Goal: Task Accomplishment & Management: Manage account settings

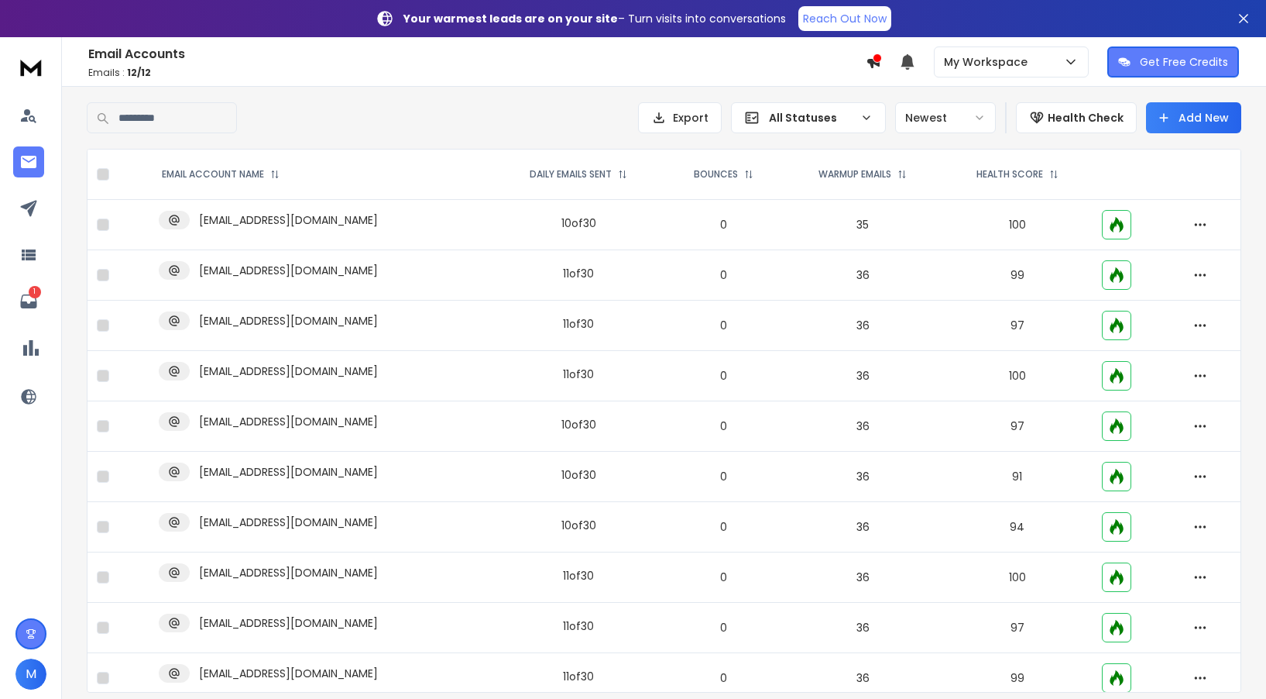
click at [1193, 121] on button "Add New" at bounding box center [1193, 117] width 95 height 31
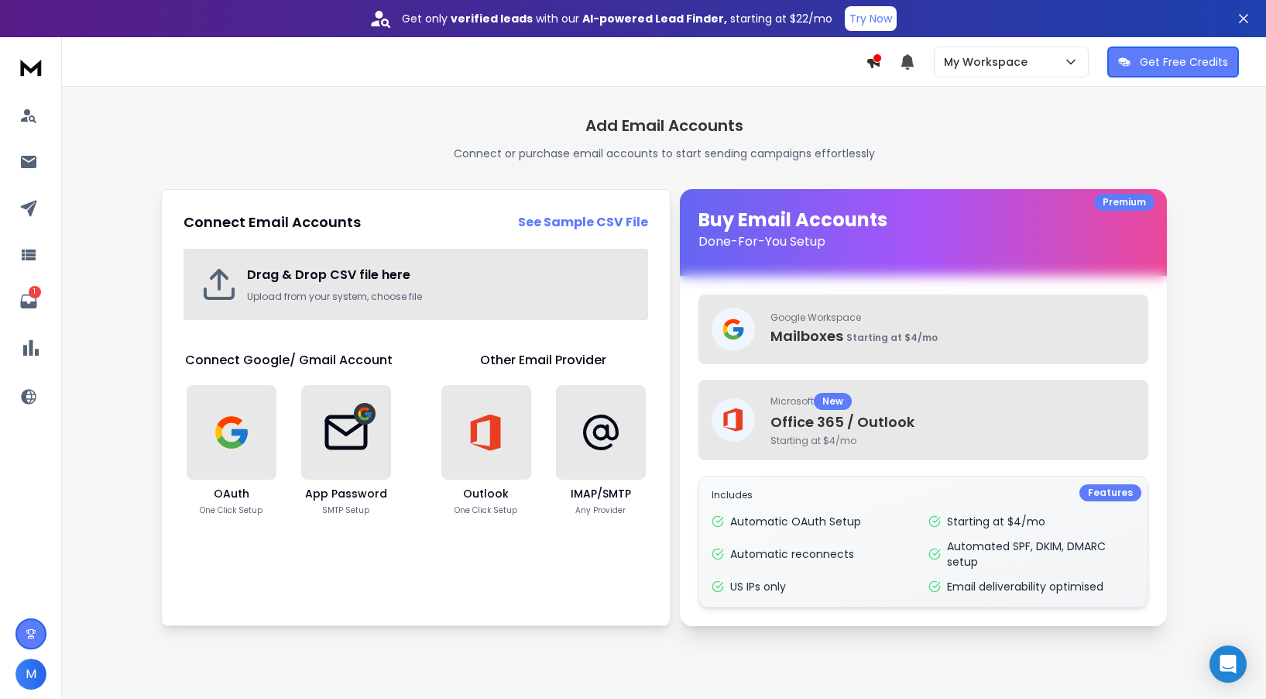
click at [319, 288] on div "Drag & Drop CSV file here Upload from your system, choose file" at bounding box center [439, 284] width 384 height 37
type input "**********"
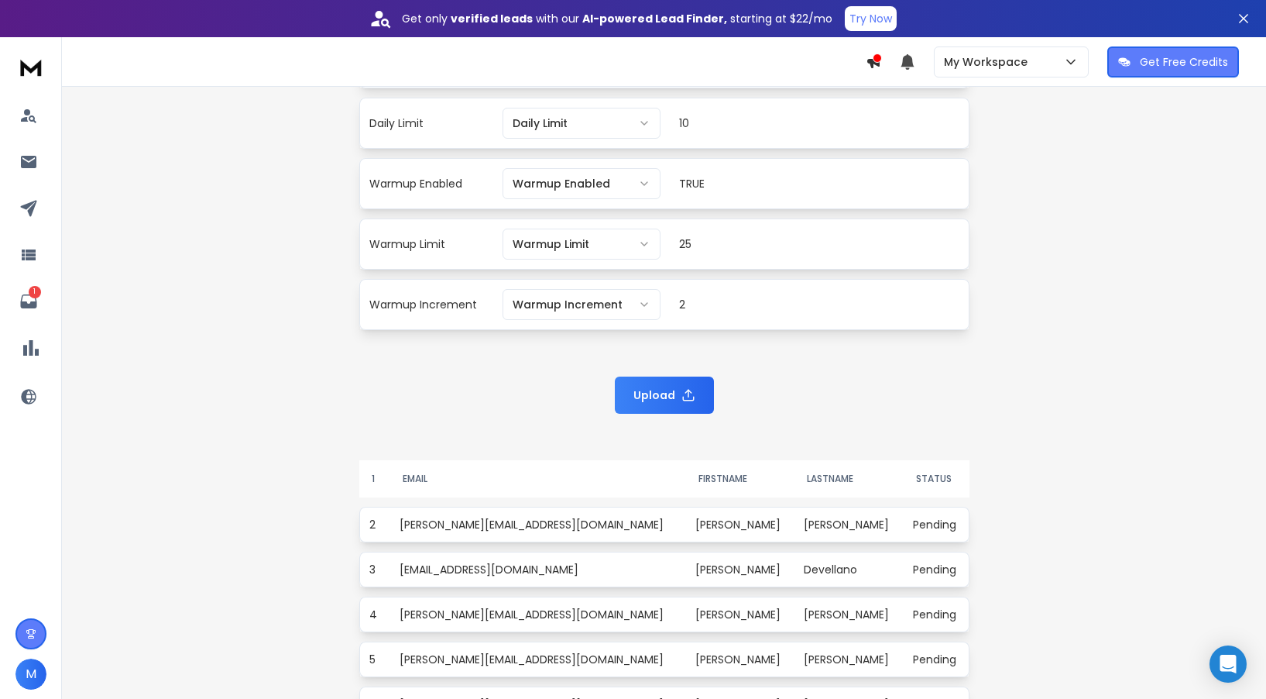
scroll to position [955, 0]
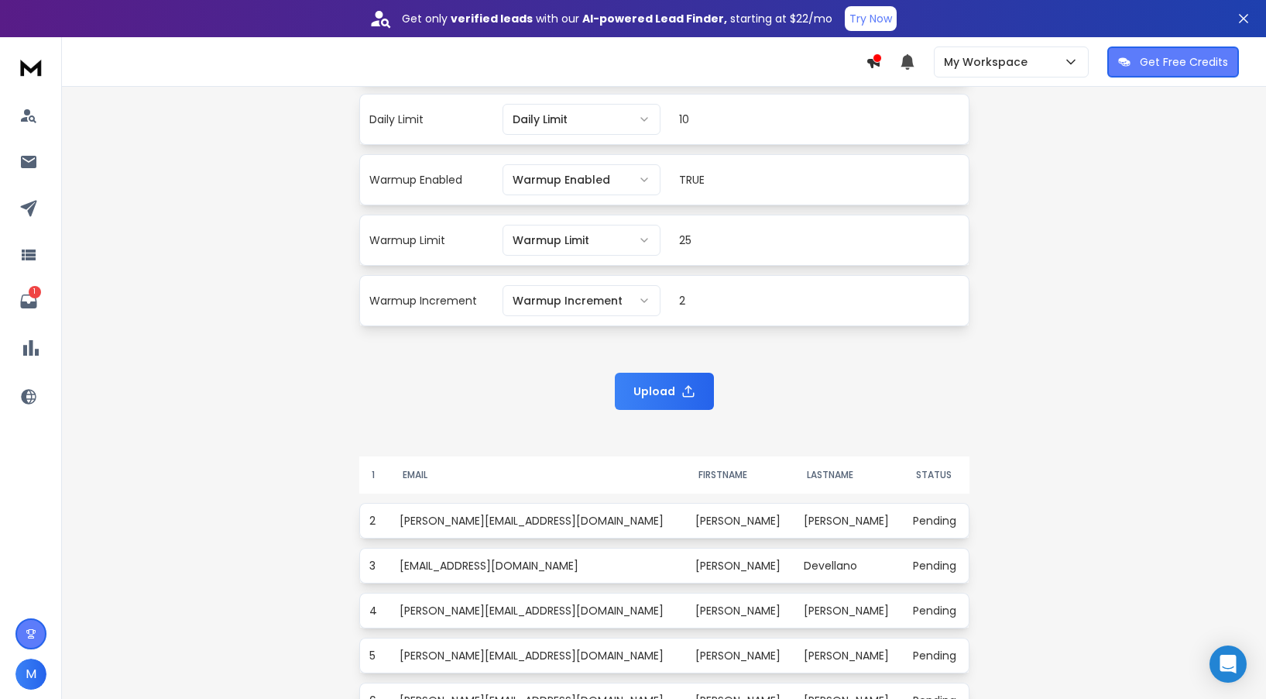
click at [672, 388] on p "Upload" at bounding box center [655, 390] width 42 height 15
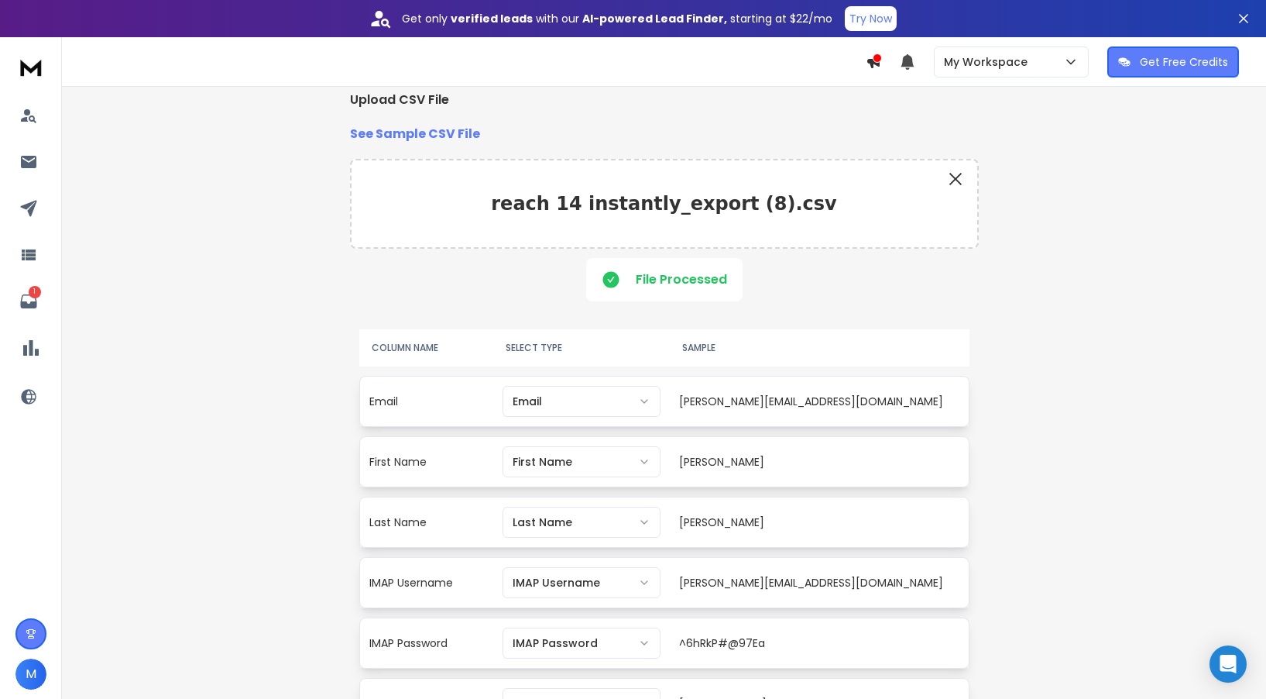
scroll to position [0, 0]
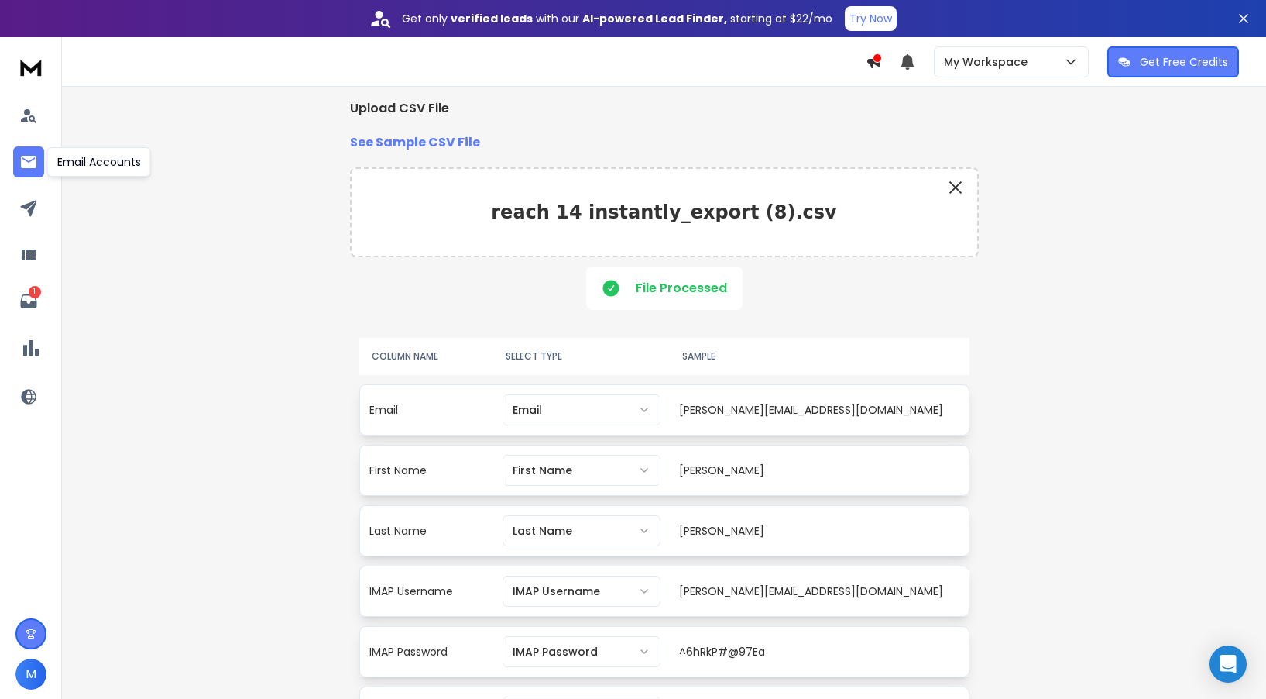
click at [33, 163] on icon at bounding box center [28, 162] width 15 height 12
click at [23, 310] on icon at bounding box center [28, 301] width 19 height 19
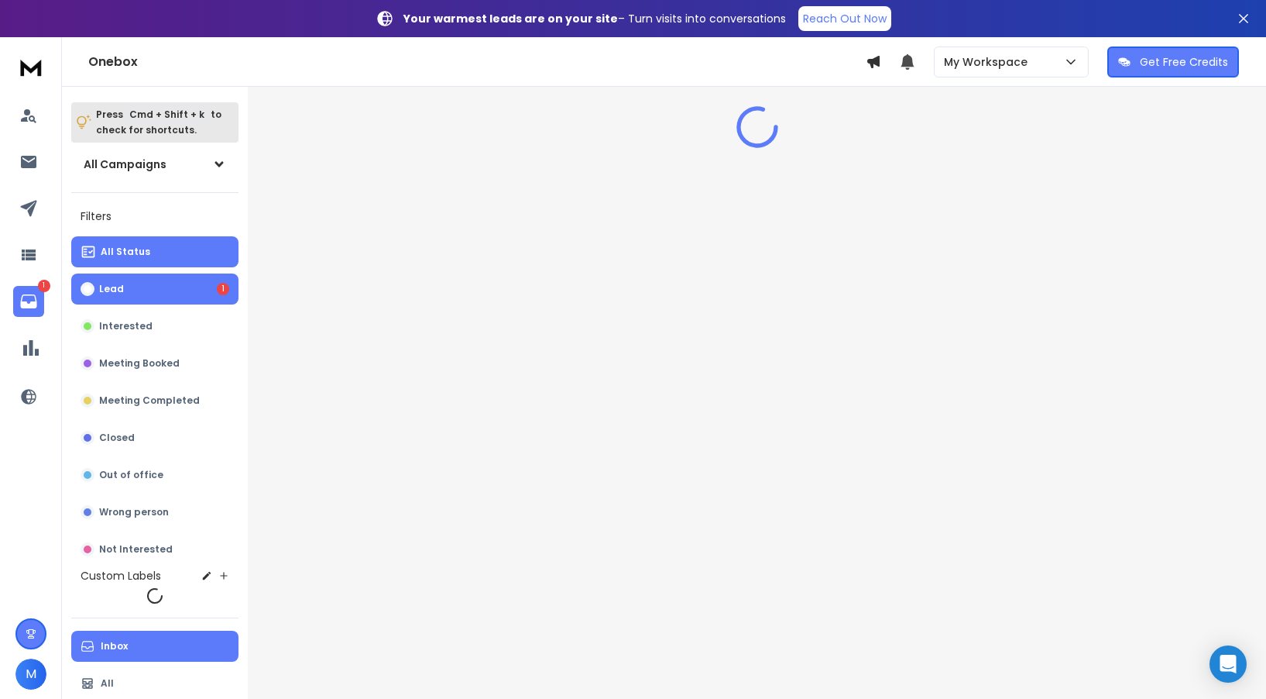
click at [152, 290] on button "Lead 1" at bounding box center [154, 288] width 167 height 31
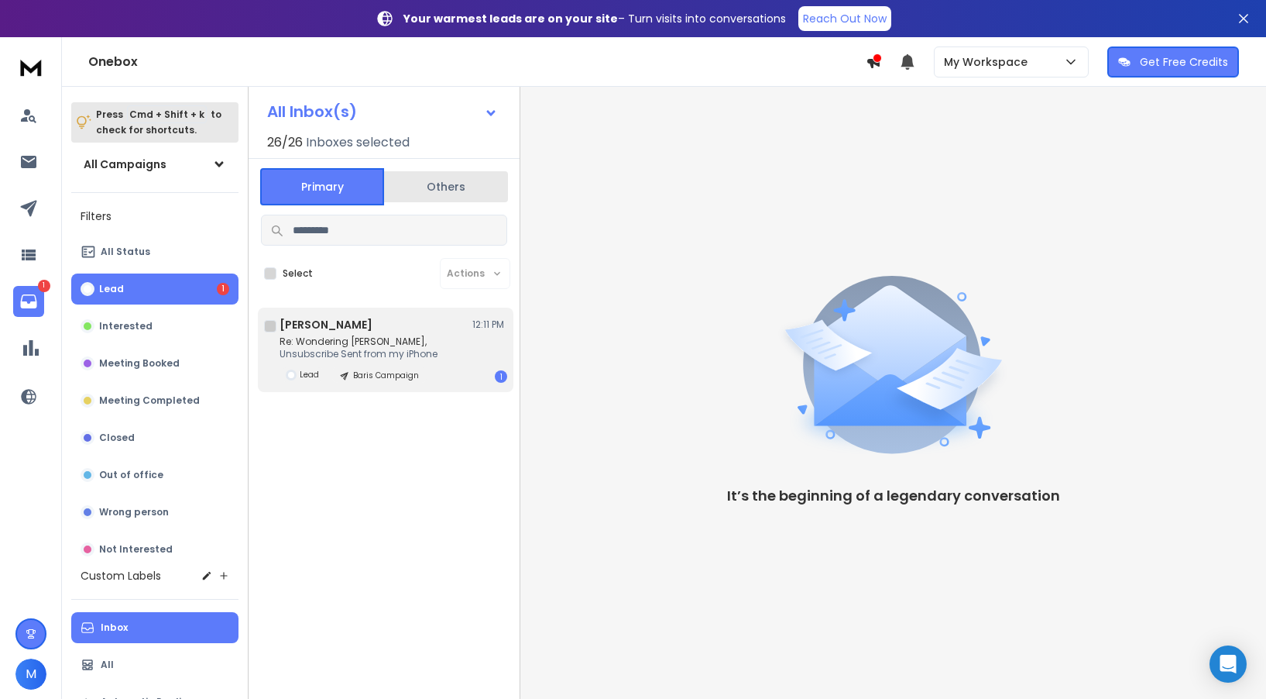
click at [320, 355] on p "Unsubscribe Sent from my iPhone" at bounding box center [359, 354] width 158 height 12
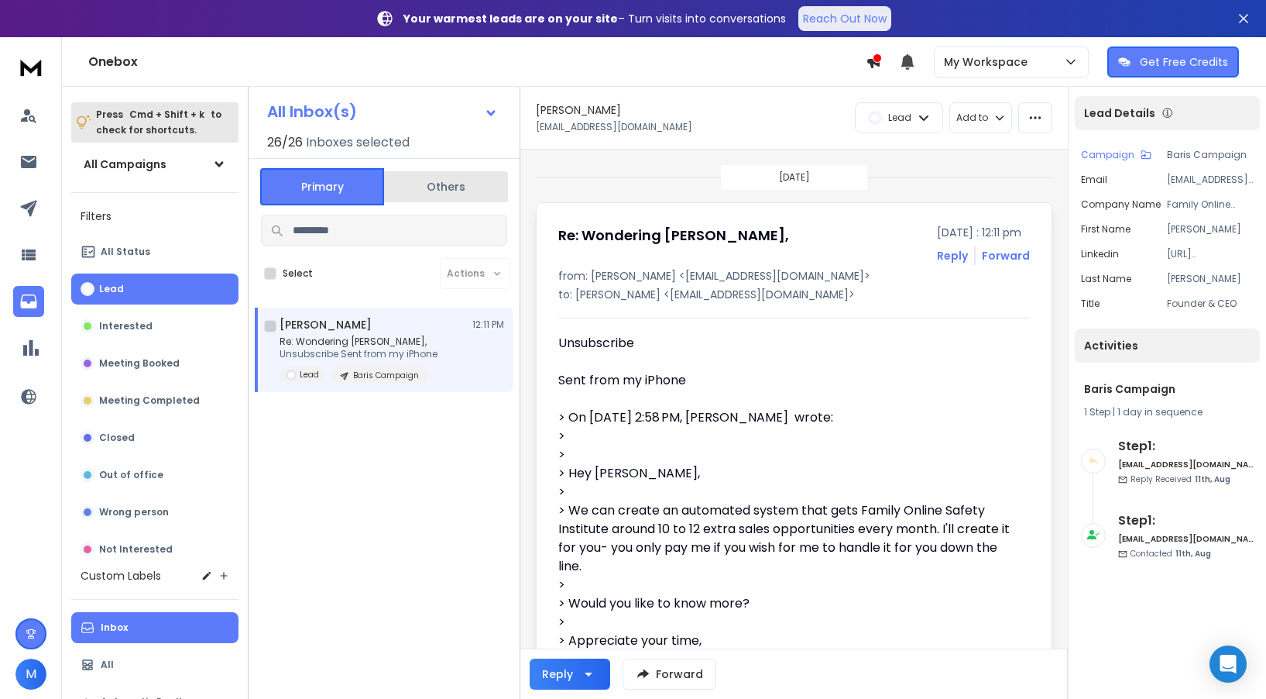
click at [830, 26] on link "Reach Out Now" at bounding box center [844, 18] width 93 height 25
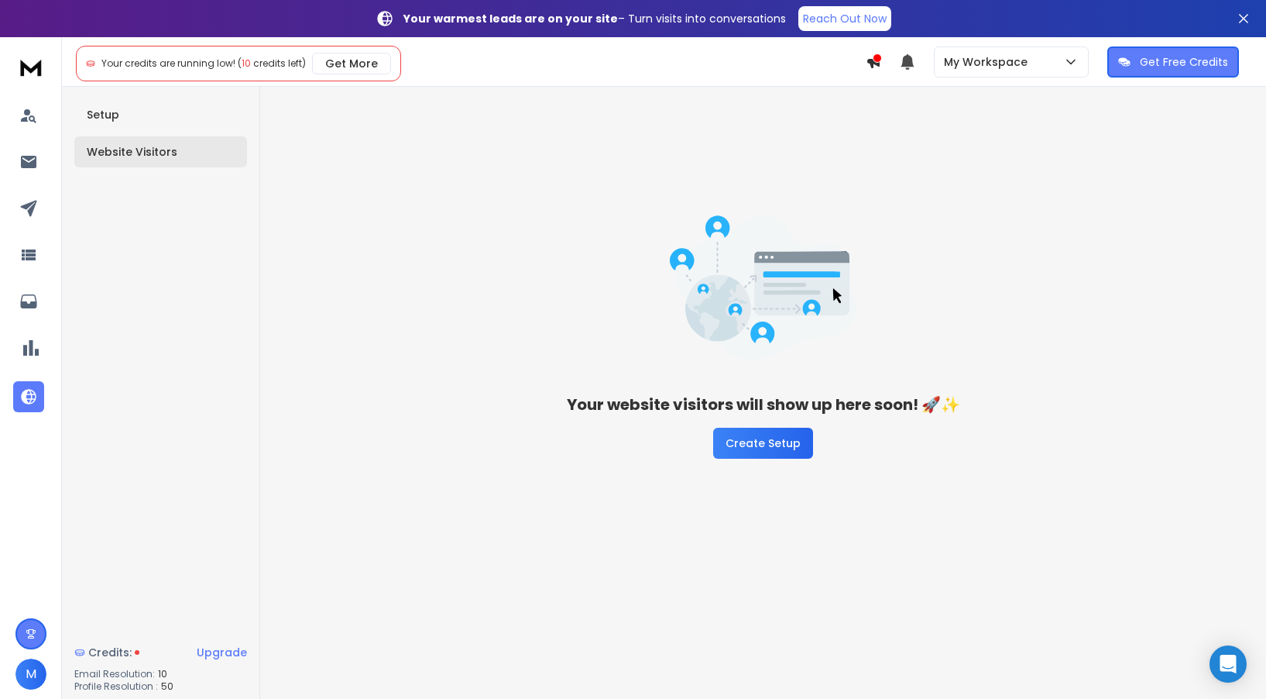
click at [743, 439] on button "Create Setup" at bounding box center [763, 443] width 100 height 31
click at [41, 673] on span "M" at bounding box center [30, 673] width 31 height 31
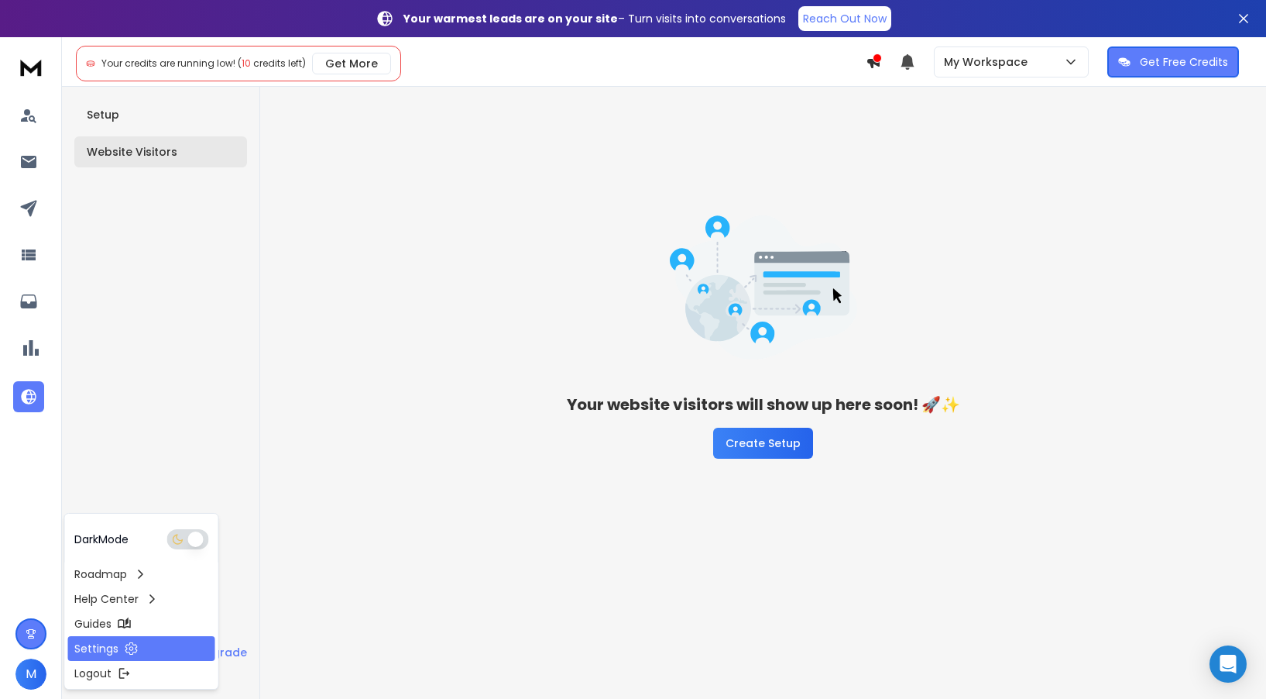
click at [110, 657] on div "Settings" at bounding box center [141, 648] width 147 height 25
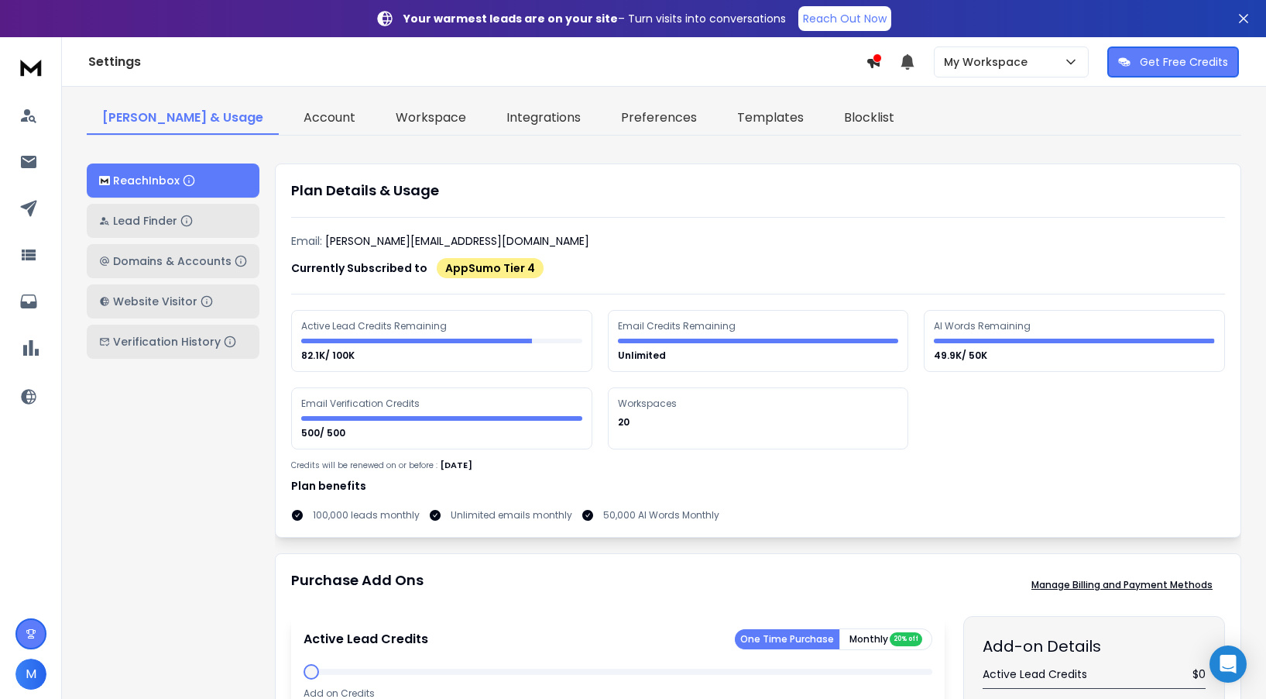
click at [492, 117] on link "Integrations" at bounding box center [543, 118] width 105 height 33
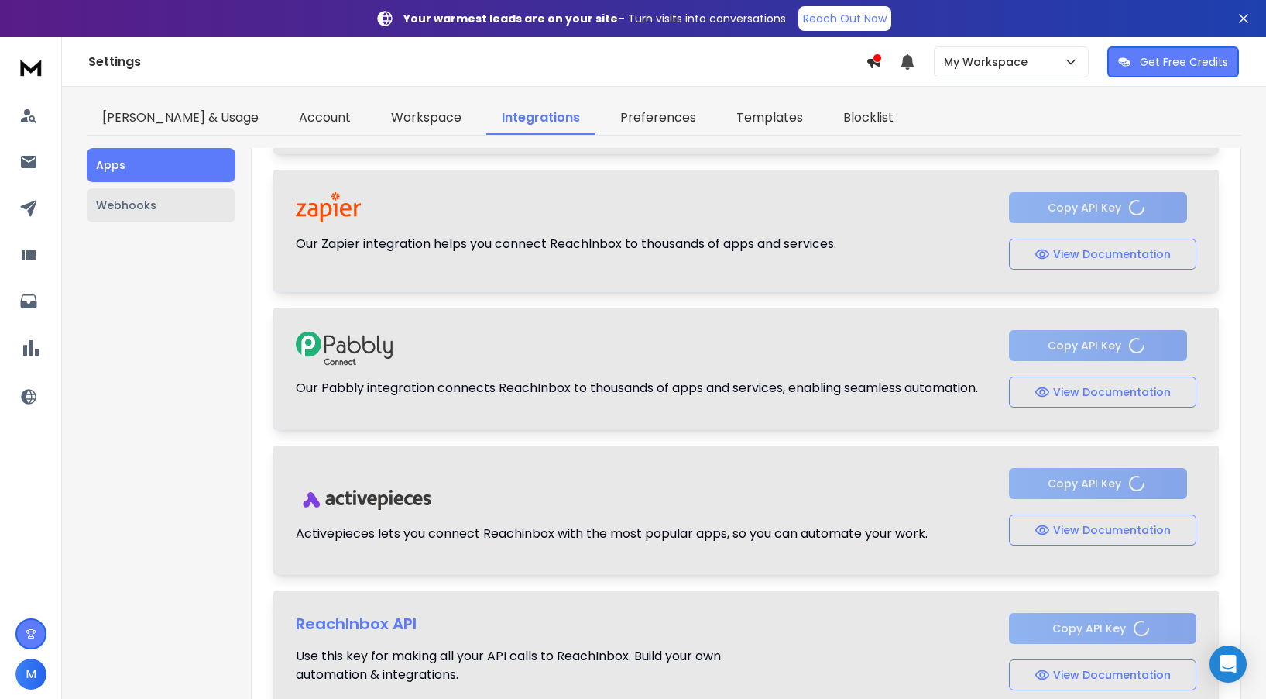
scroll to position [64, 0]
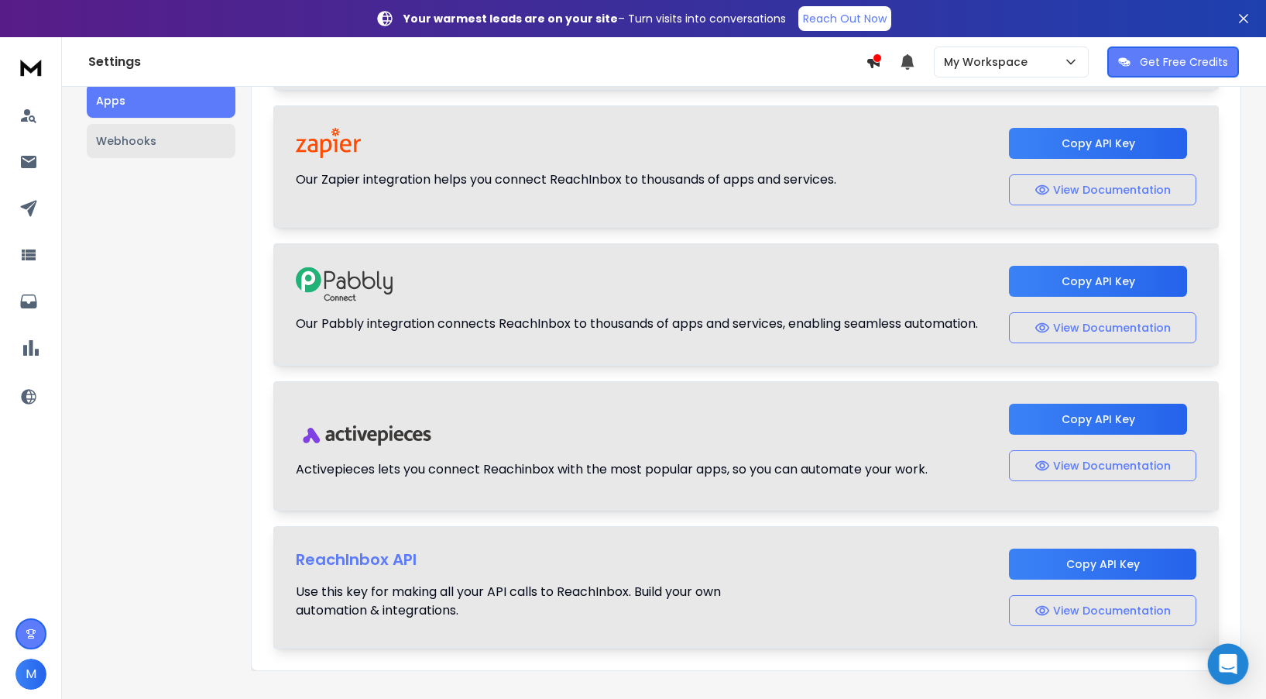
click at [1226, 661] on icon "Open Intercom Messenger" at bounding box center [1228, 664] width 18 height 20
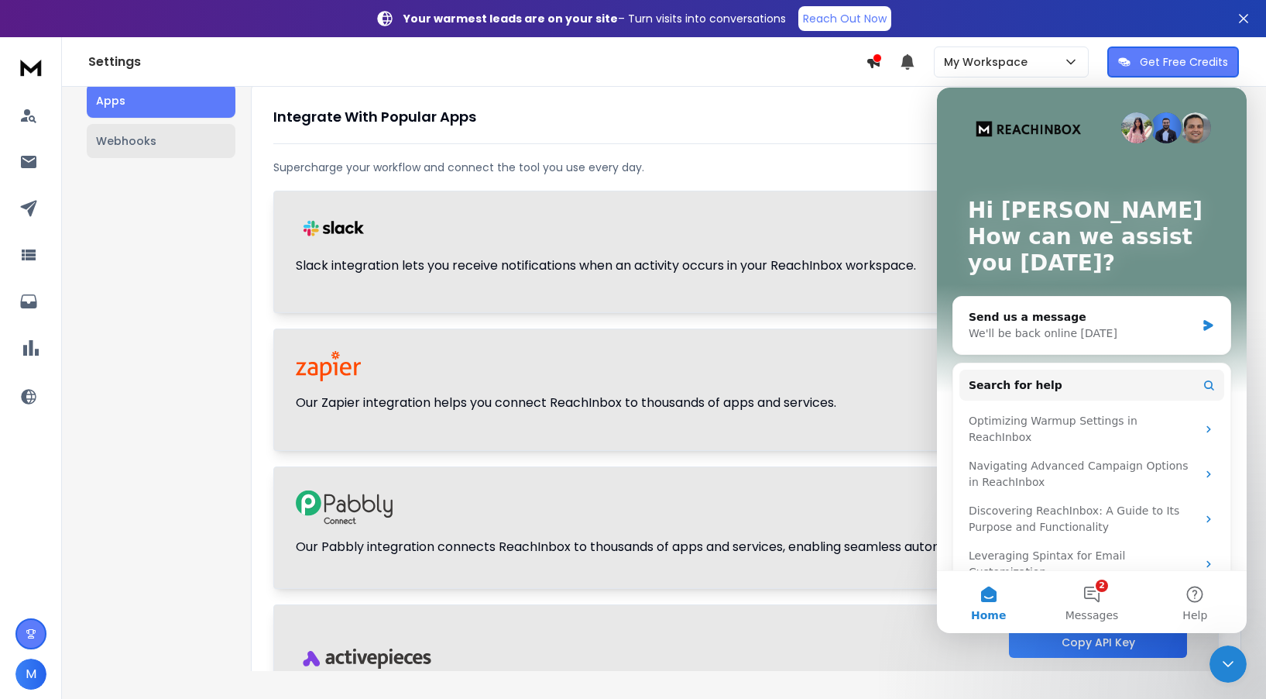
scroll to position [0, 0]
click at [1090, 596] on button "2 Messages" at bounding box center [1091, 602] width 103 height 62
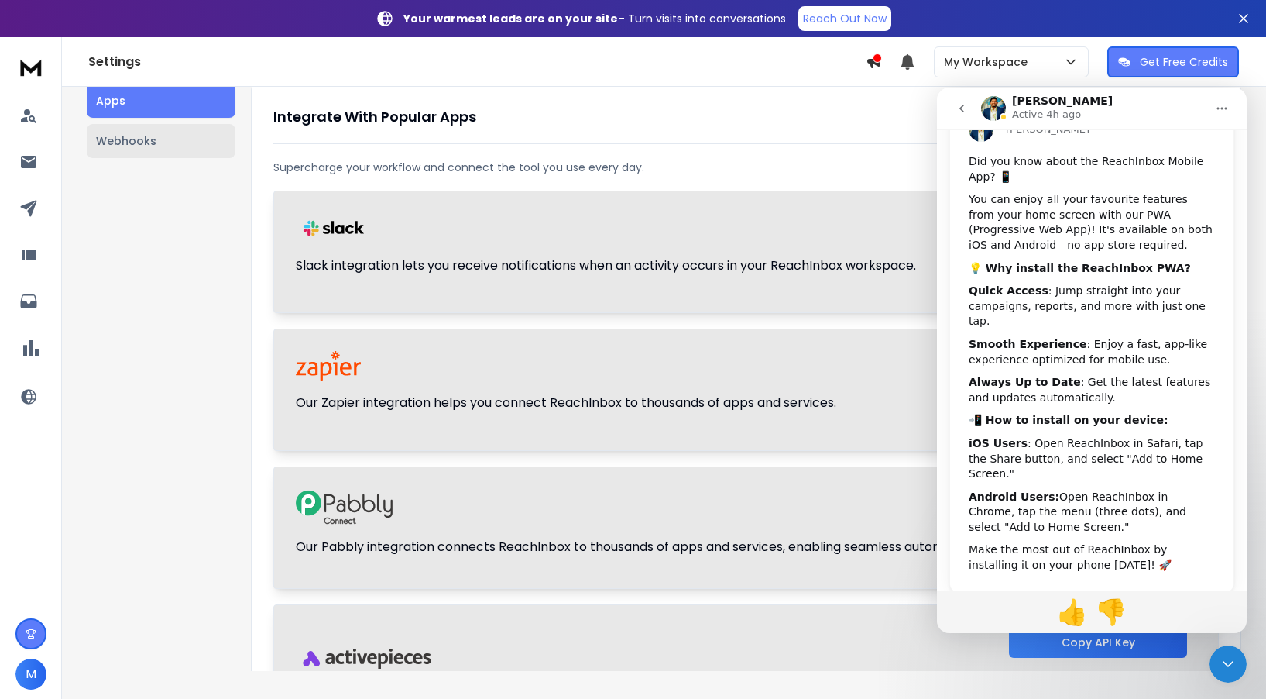
scroll to position [82, 0]
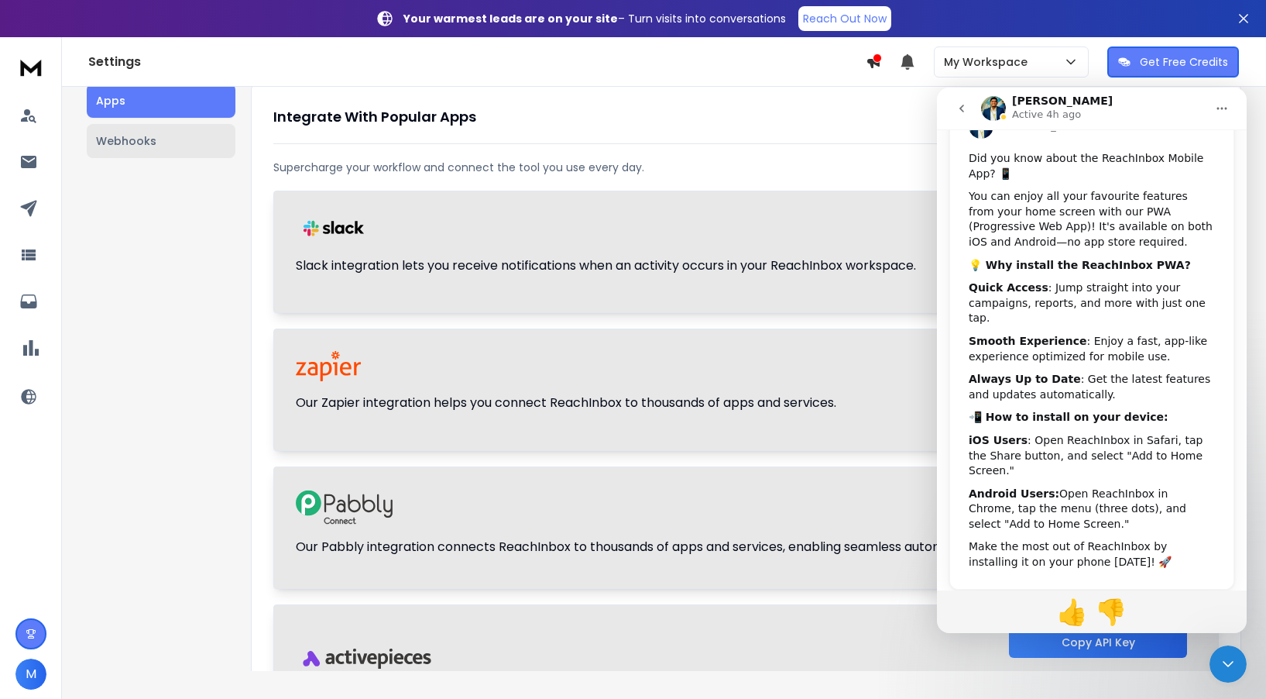
click at [998, 112] on img "Intercom messenger" at bounding box center [993, 108] width 25 height 25
click at [1024, 98] on h1 "[PERSON_NAME]" at bounding box center [1062, 101] width 101 height 12
click at [965, 103] on icon "go back" at bounding box center [962, 108] width 12 height 12
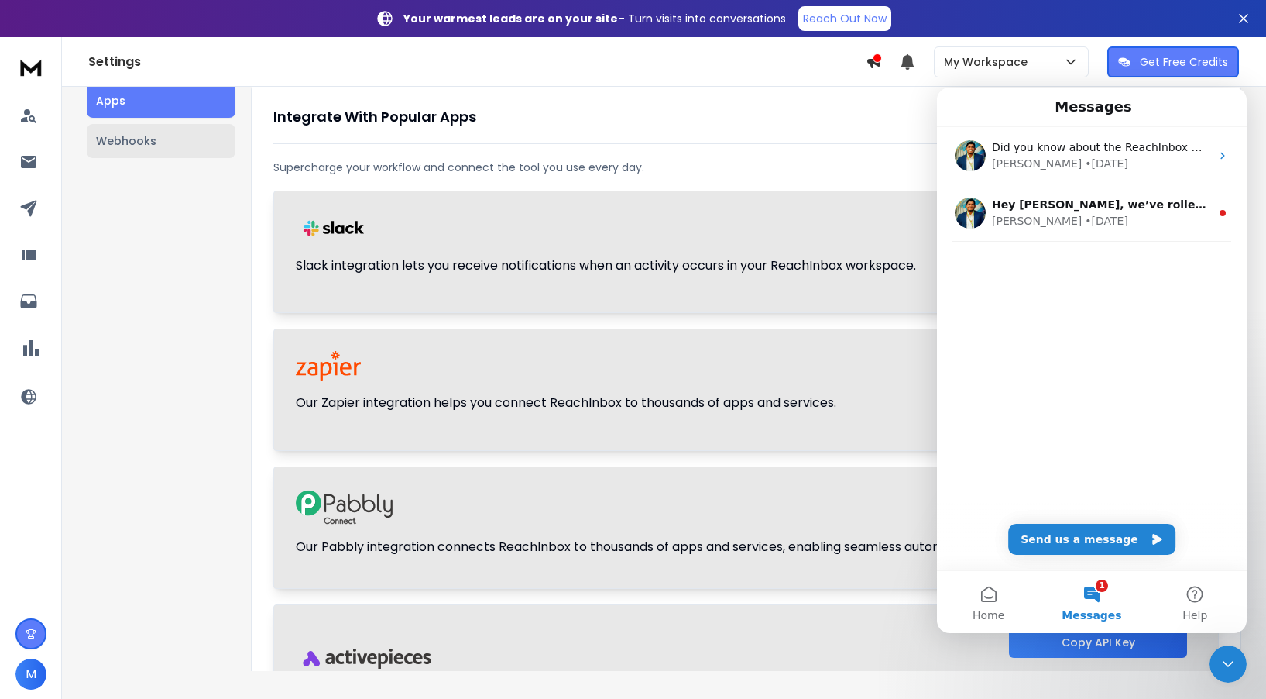
scroll to position [0, 0]
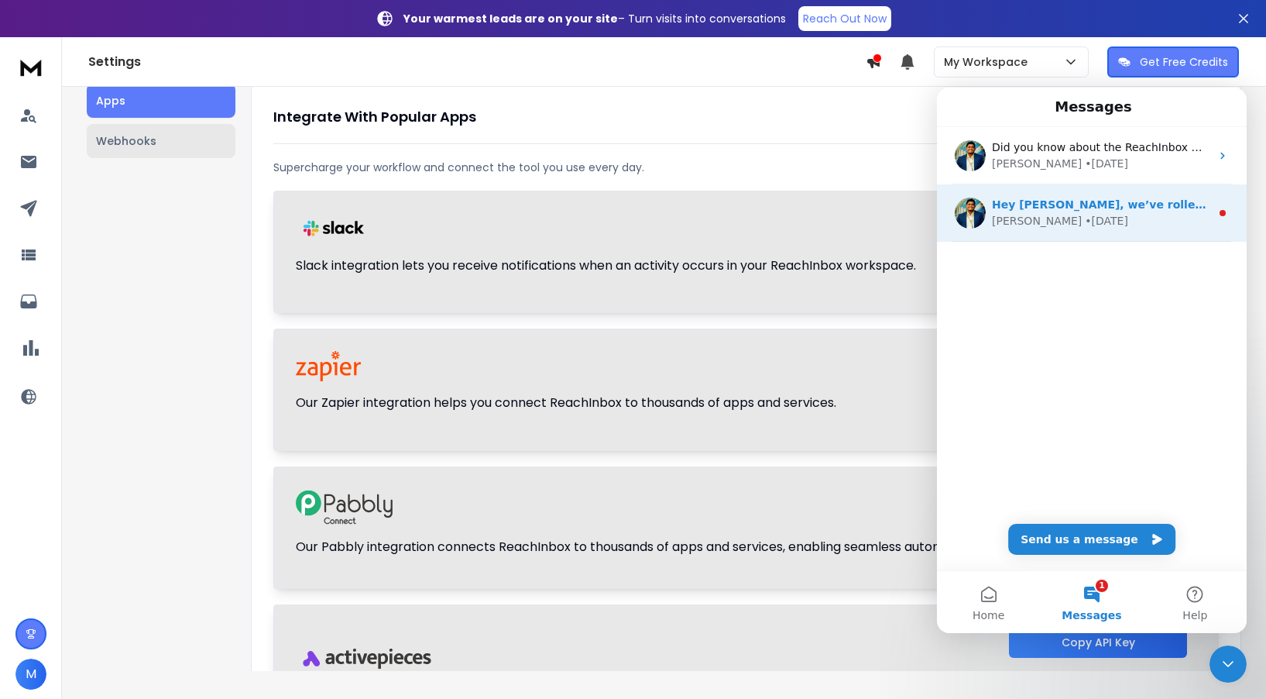
click at [1074, 225] on div "[PERSON_NAME] • [DATE]" at bounding box center [1101, 221] width 218 height 16
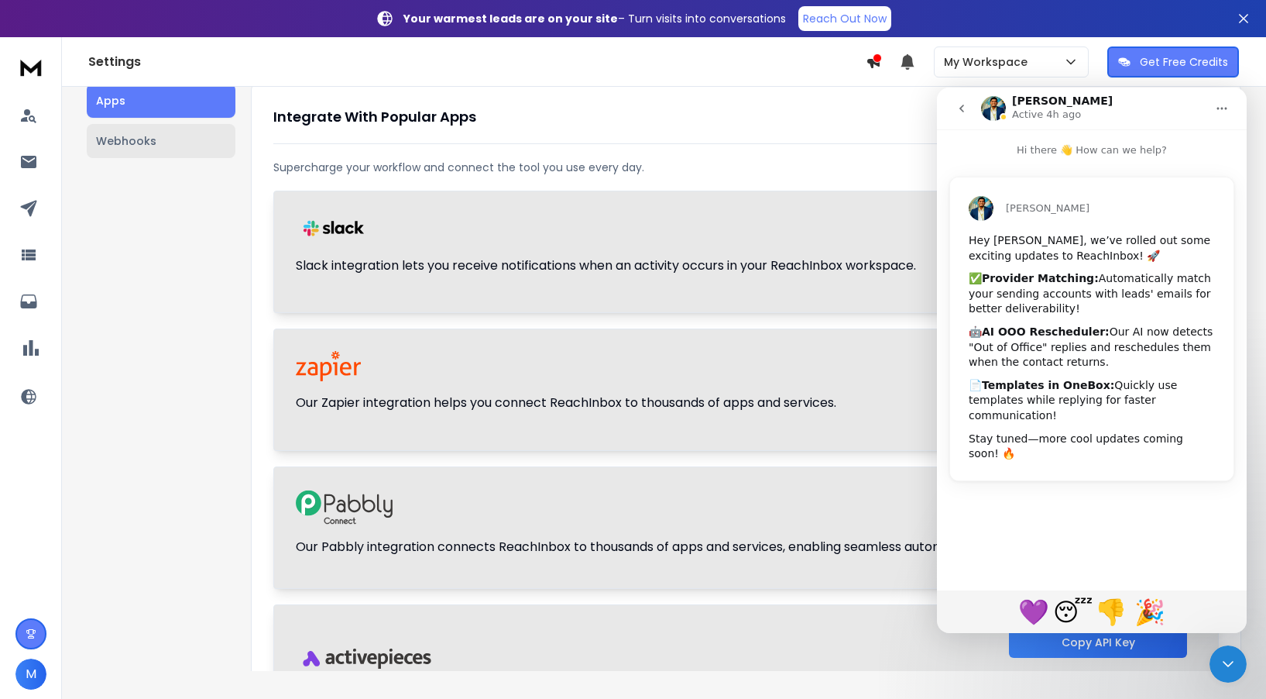
click at [1065, 277] on b "Provider Matching:" at bounding box center [1040, 278] width 117 height 12
click at [713, 428] on div "Our Zapier integration helps you connect ReachInbox to thousands of apps and se…" at bounding box center [746, 389] width 946 height 122
click at [507, 501] on div "Our Pabbly integration connects ReachInbox to thousands of apps and services, e…" at bounding box center [637, 522] width 682 height 67
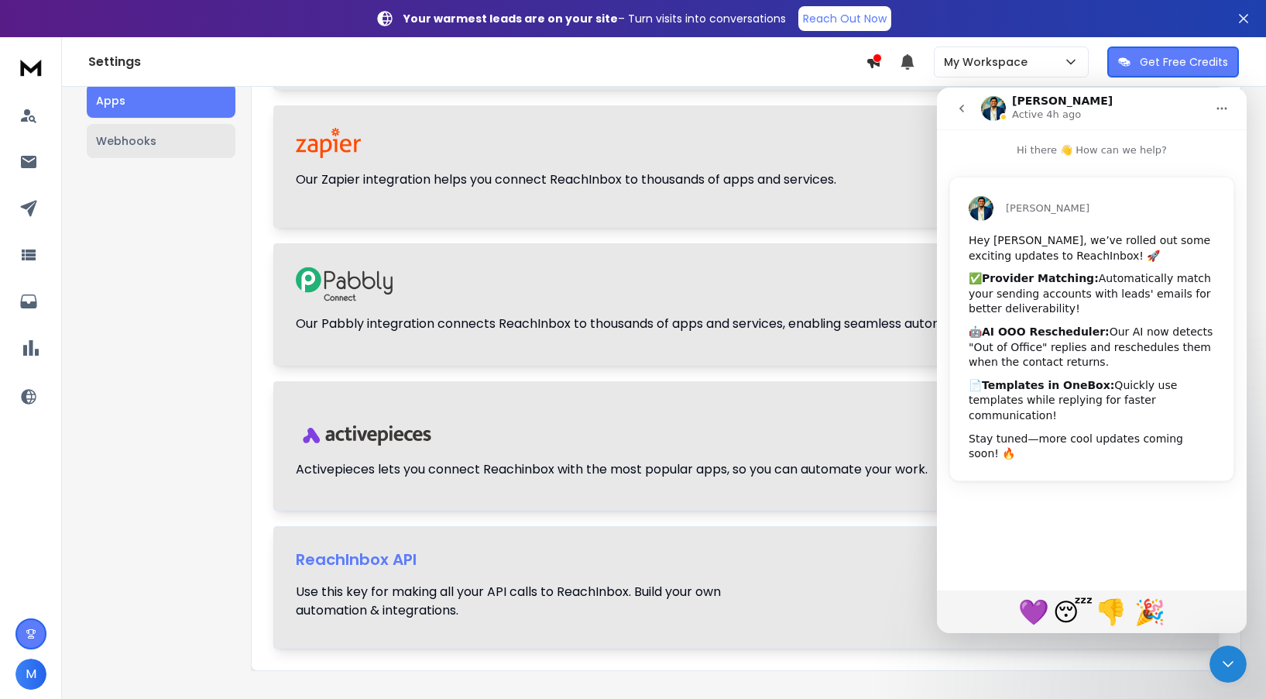
click at [964, 101] on button "go back" at bounding box center [961, 108] width 29 height 29
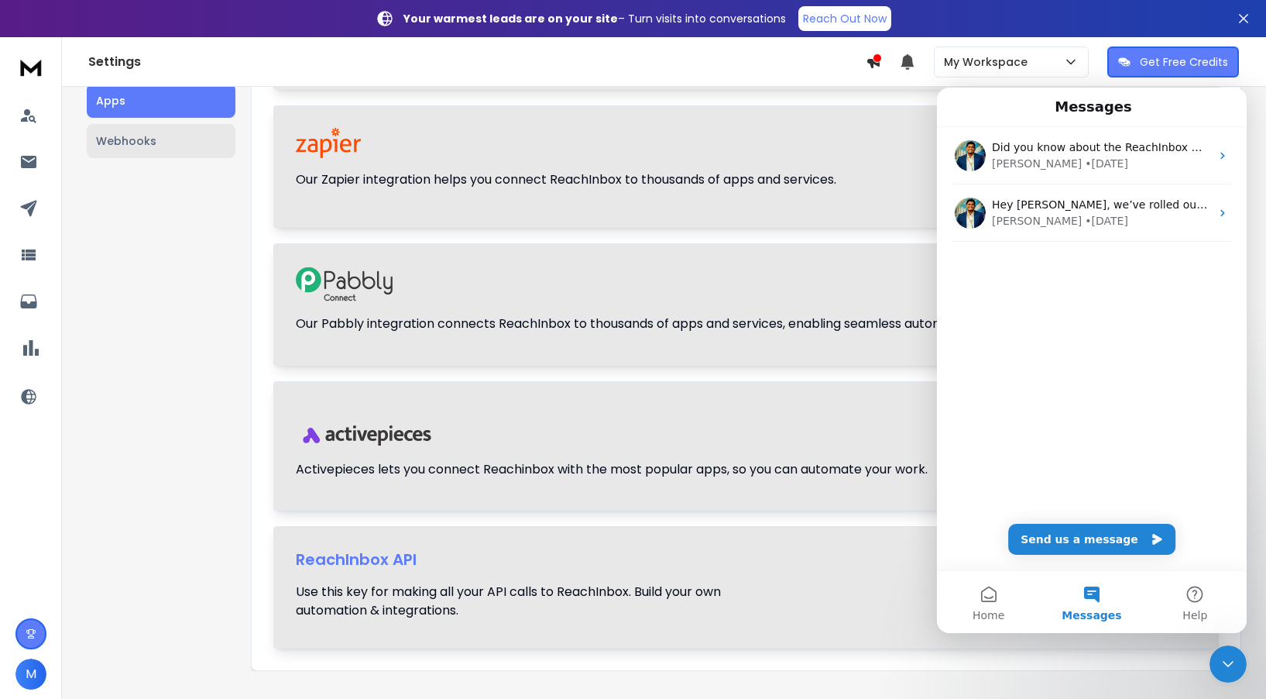
click at [1223, 656] on icon "Close Intercom Messenger" at bounding box center [1228, 663] width 19 height 19
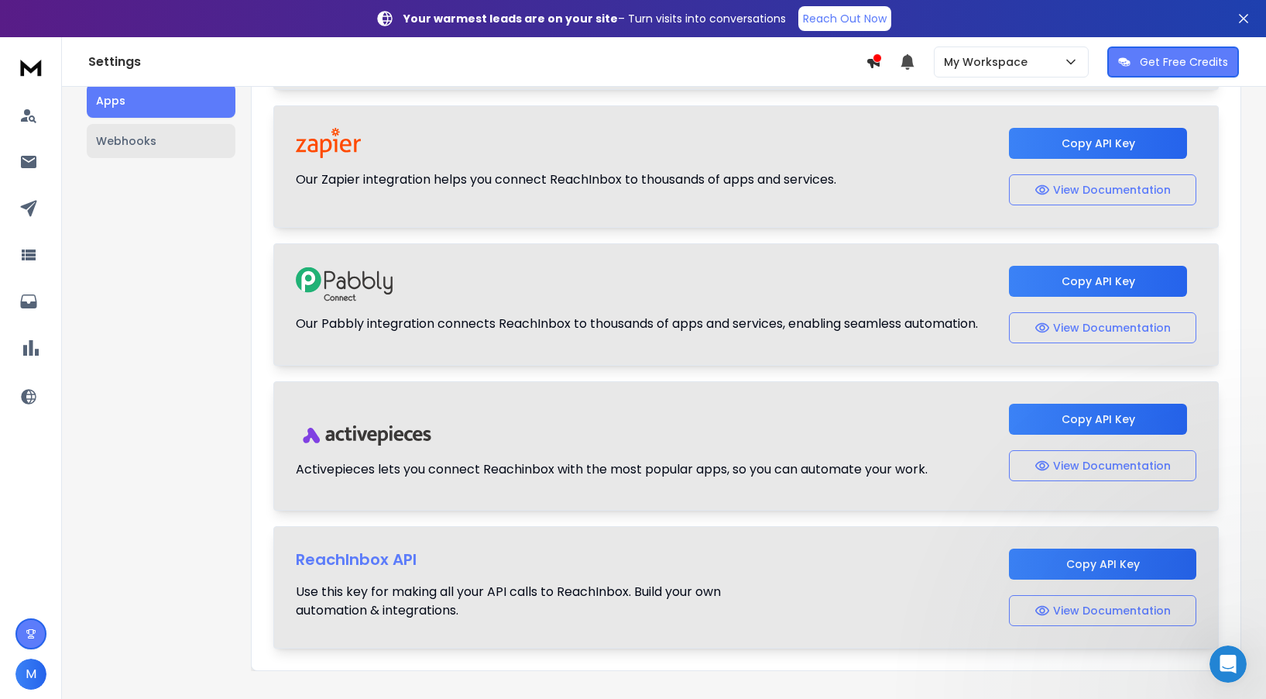
scroll to position [0, 0]
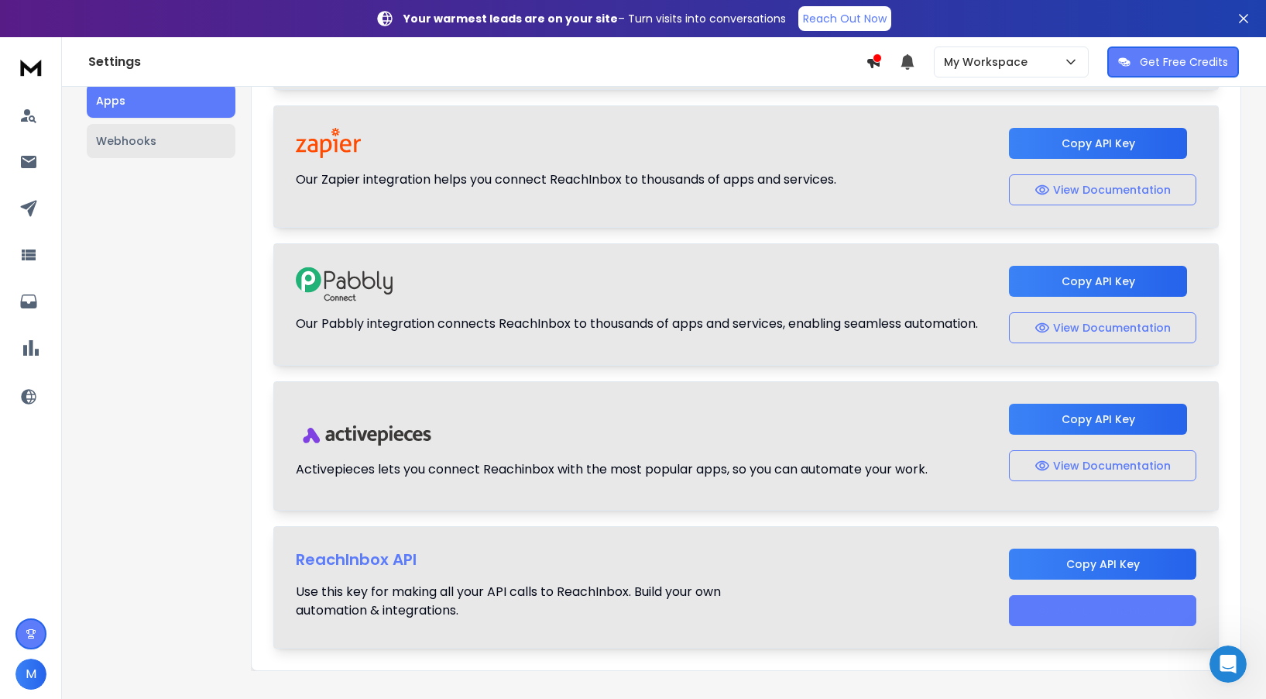
click at [1100, 612] on button "View Documentation" at bounding box center [1102, 610] width 187 height 31
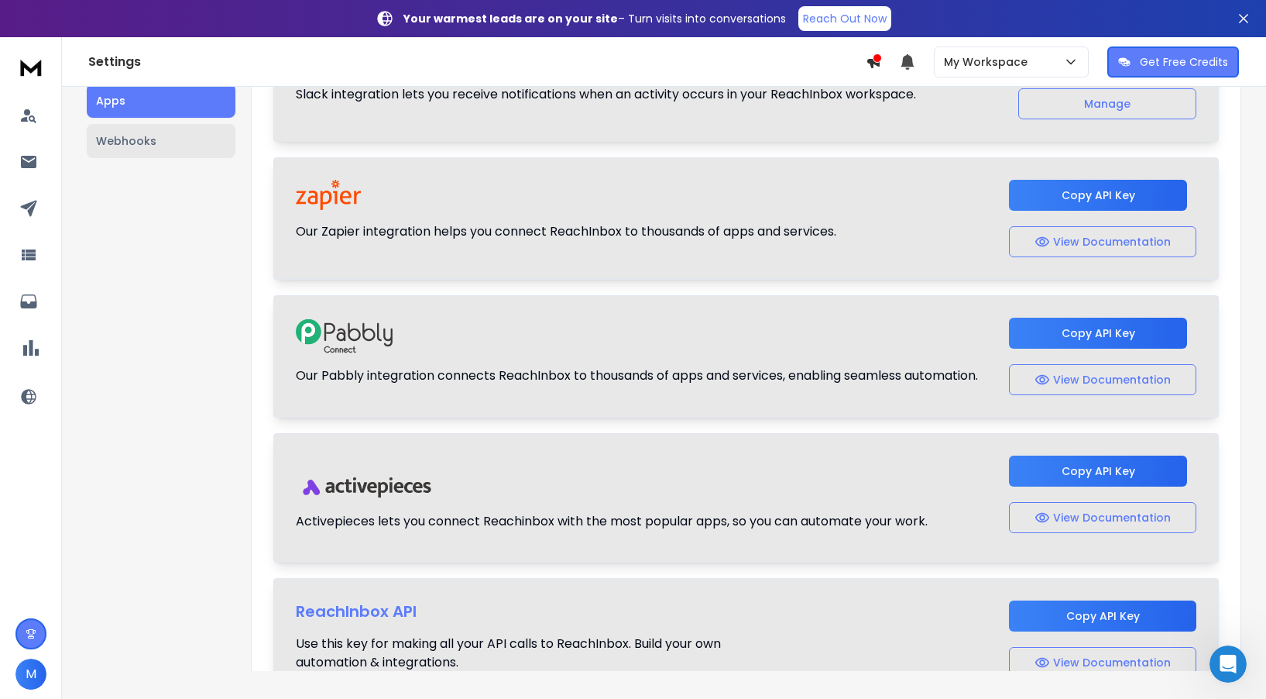
scroll to position [223, 0]
